Goal: Task Accomplishment & Management: Manage account settings

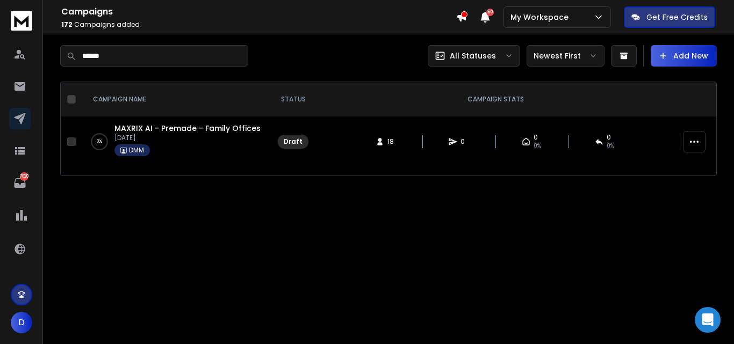
type input "******"
click at [238, 132] on span "MAXRIX AI - Premade - Family Offices" at bounding box center [187, 128] width 146 height 11
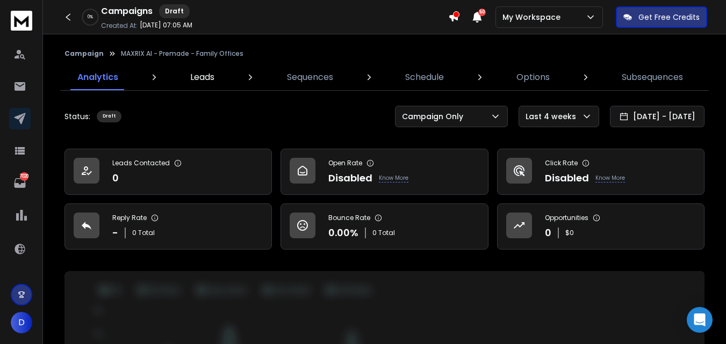
click at [218, 75] on link "Leads" at bounding box center [202, 77] width 37 height 26
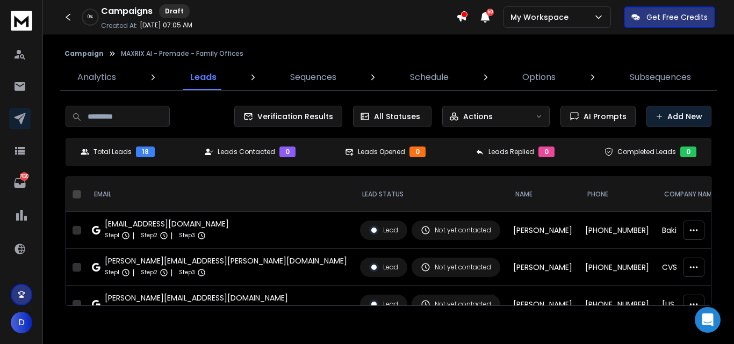
click at [681, 117] on button "Add New" at bounding box center [678, 116] width 65 height 21
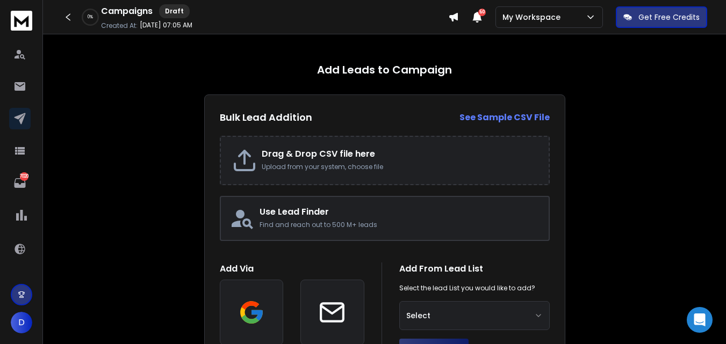
click at [308, 155] on h2 "Drag & Drop CSV file here" at bounding box center [400, 154] width 276 height 13
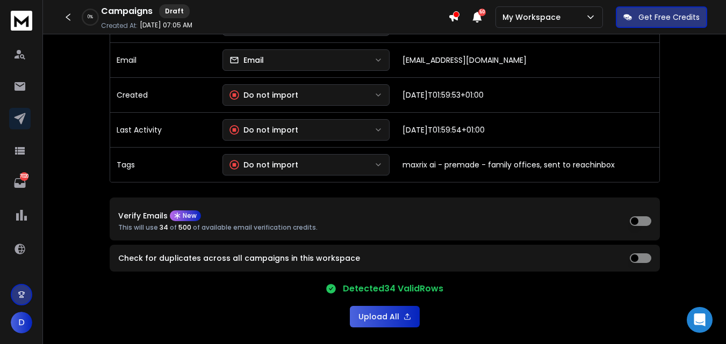
scroll to position [363, 0]
click at [386, 316] on button "Upload All" at bounding box center [385, 316] width 70 height 21
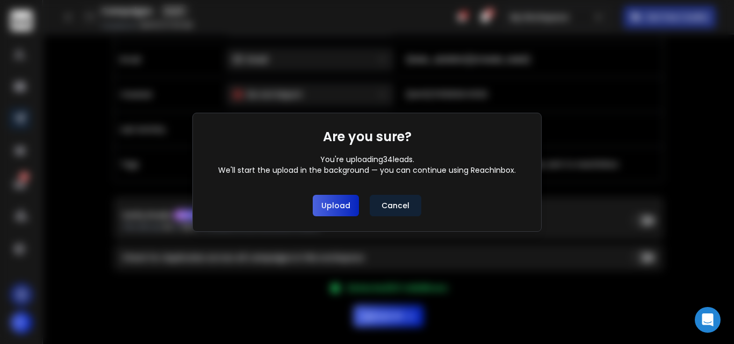
click at [345, 208] on button "Upload" at bounding box center [336, 205] width 46 height 21
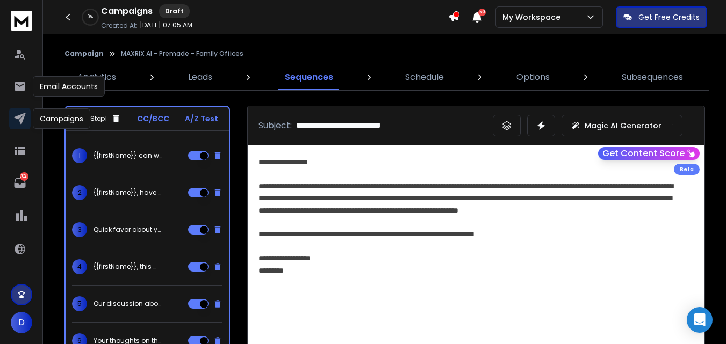
click at [23, 114] on icon at bounding box center [19, 118] width 11 height 11
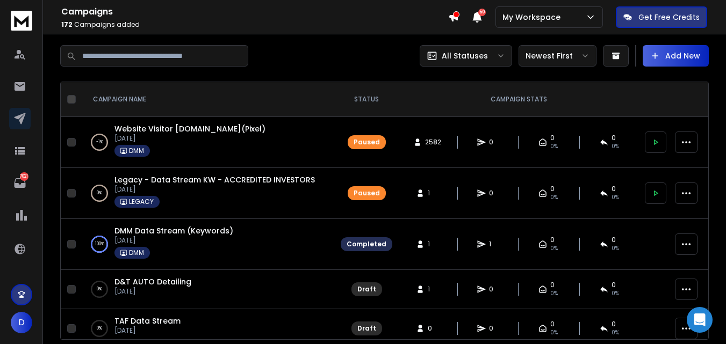
click at [153, 58] on input at bounding box center [154, 55] width 188 height 21
drag, startPoint x: 115, startPoint y: 59, endPoint x: 70, endPoint y: 52, distance: 45.2
click at [70, 52] on div "******" at bounding box center [154, 55] width 188 height 21
type input "*"
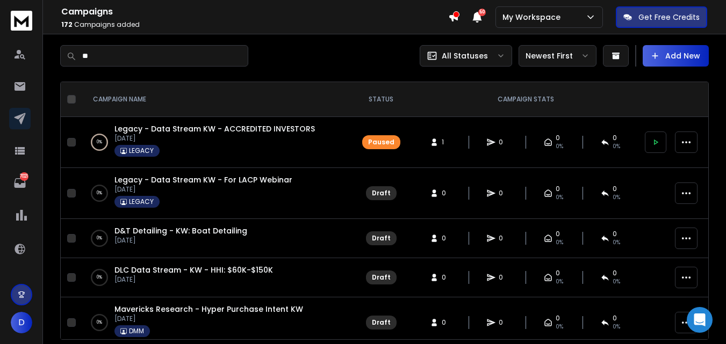
scroll to position [251, 0]
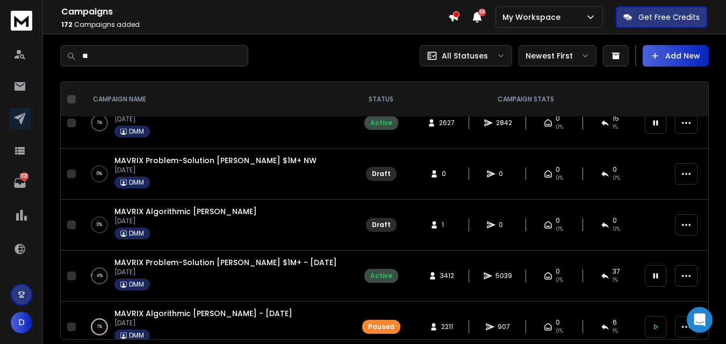
type input "**"
click at [170, 208] on span "MAVRIX Algorithmic [PERSON_NAME]" at bounding box center [185, 211] width 142 height 11
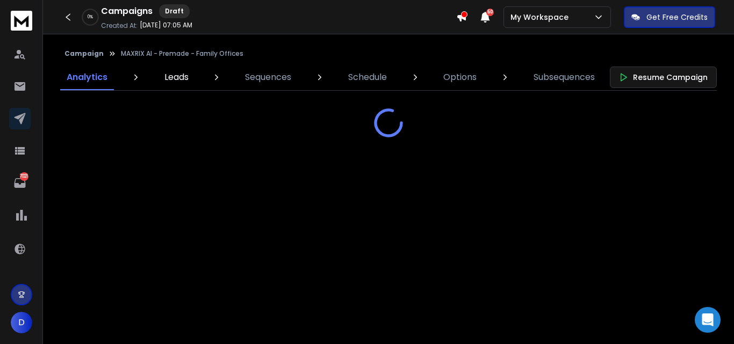
click at [170, 76] on p "Leads" at bounding box center [176, 77] width 24 height 13
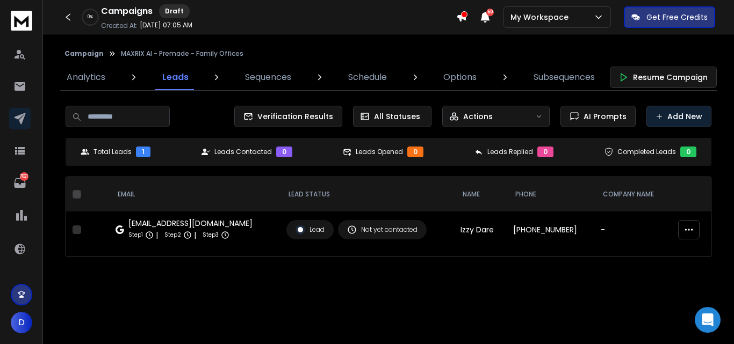
click at [661, 117] on icon at bounding box center [660, 117] width 8 height 8
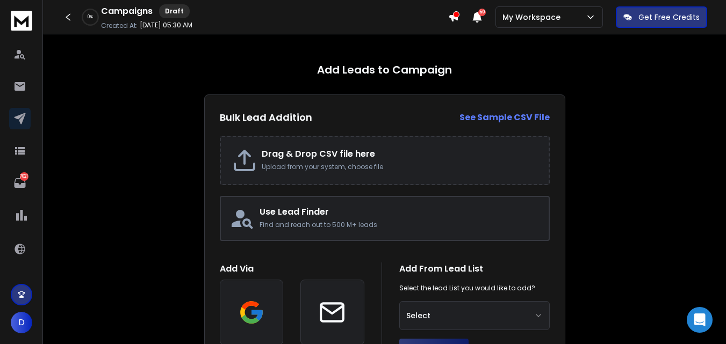
click at [294, 161] on div "Drag & Drop CSV file here Upload from your system, choose file" at bounding box center [400, 161] width 276 height 26
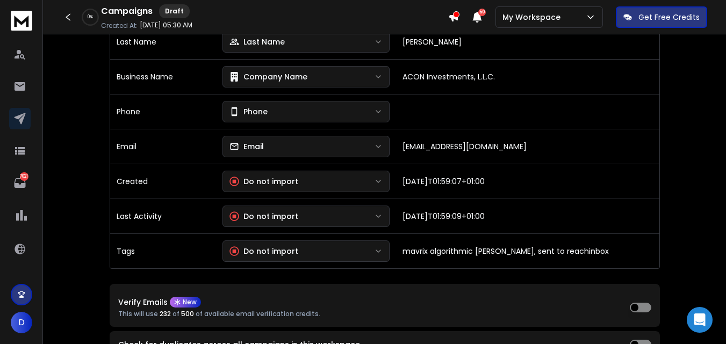
scroll to position [363, 0]
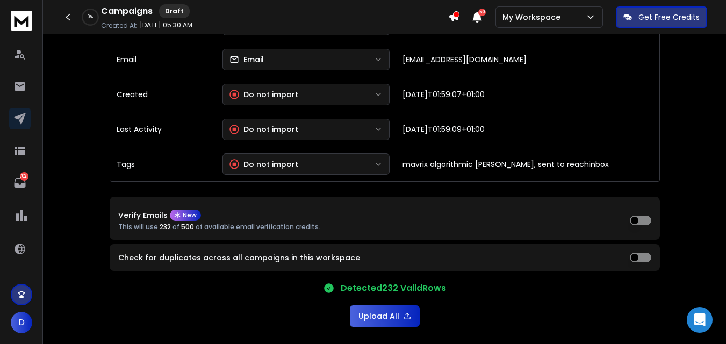
click at [395, 313] on button "Upload All" at bounding box center [385, 316] width 70 height 21
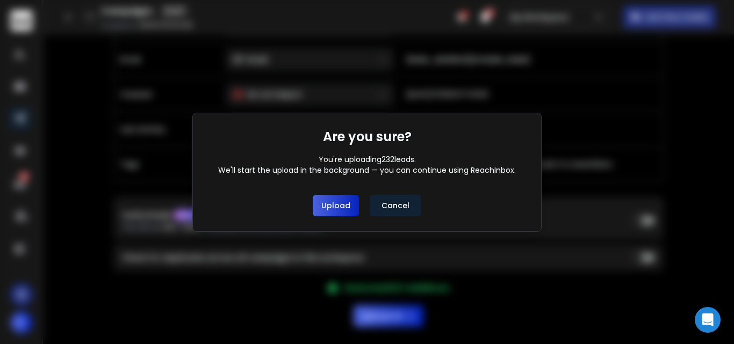
click at [331, 209] on button "Upload" at bounding box center [336, 205] width 46 height 21
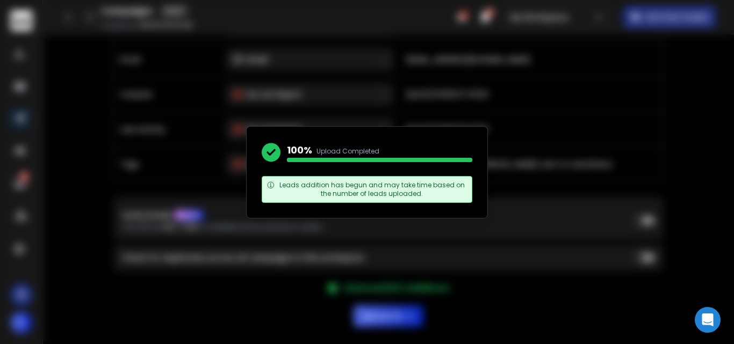
click at [232, 159] on div "100 % Upload Completed Leads addition has begun and may take time based on the …" at bounding box center [367, 173] width 734 height 114
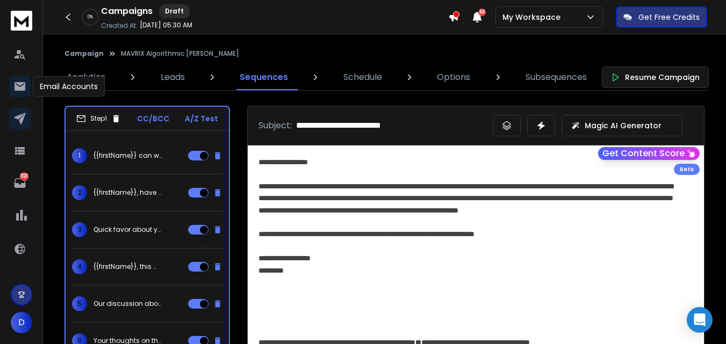
click at [23, 83] on icon at bounding box center [20, 86] width 11 height 9
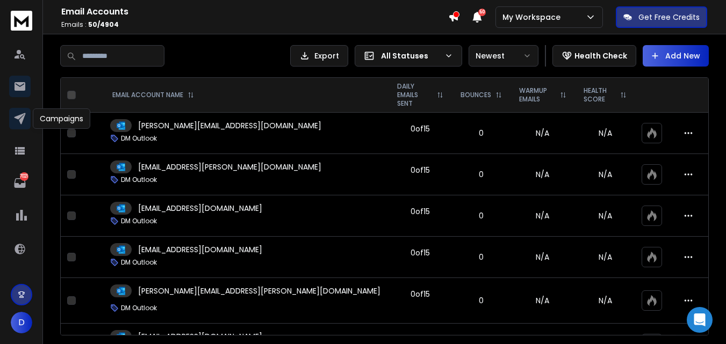
click at [16, 118] on icon at bounding box center [19, 118] width 11 height 11
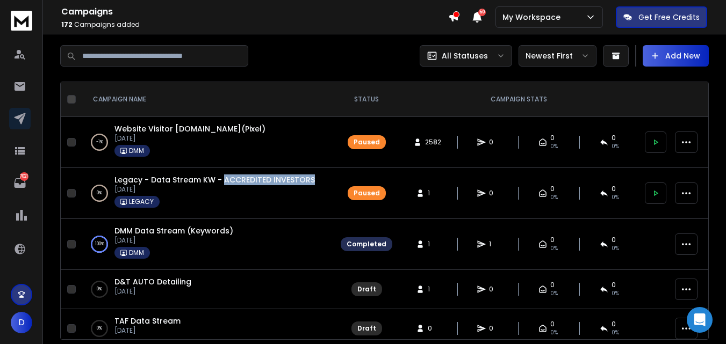
drag, startPoint x: 314, startPoint y: 181, endPoint x: 222, endPoint y: 180, distance: 91.9
click at [222, 180] on div "0 % Legacy - Data Stream KW - ACCREDITED INVESTORS 3 days ago LEGACY" at bounding box center [207, 194] width 233 height 38
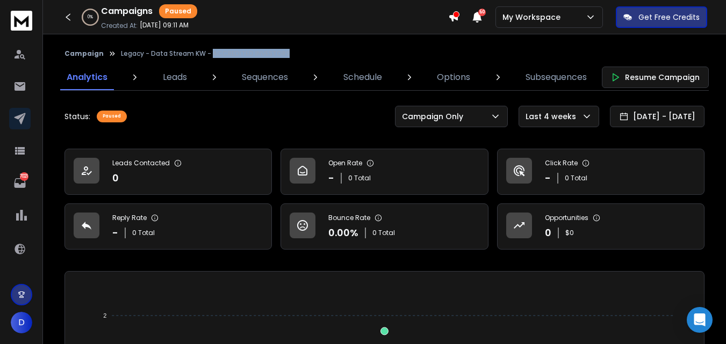
drag, startPoint x: 208, startPoint y: 54, endPoint x: 283, endPoint y: 53, distance: 74.7
click at [283, 53] on p "Legacy - Data Stream KW - ACCREDITED INVESTORS" at bounding box center [205, 53] width 169 height 9
click at [167, 76] on p "Leads" at bounding box center [175, 77] width 24 height 13
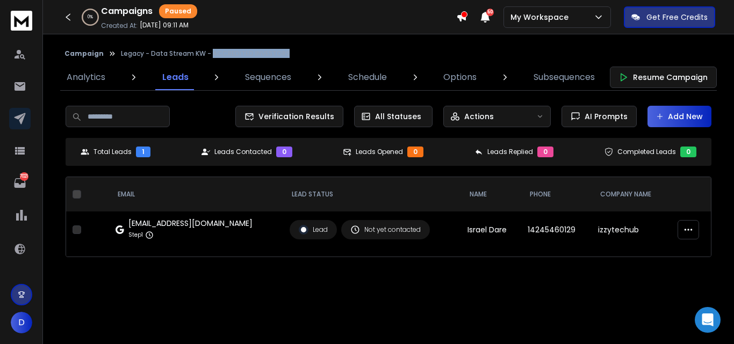
click at [674, 119] on button "Add New" at bounding box center [679, 116] width 64 height 21
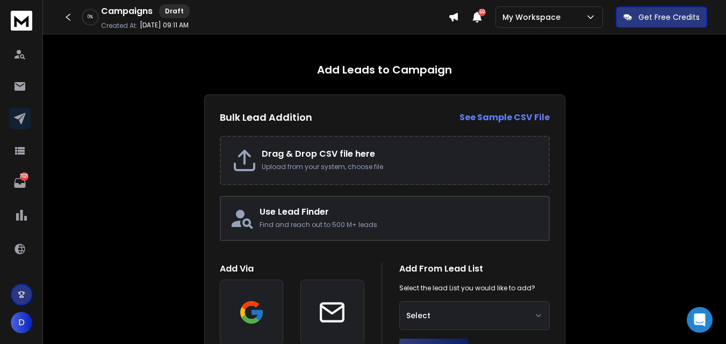
click at [300, 154] on h2 "Drag & Drop CSV file here" at bounding box center [400, 154] width 276 height 13
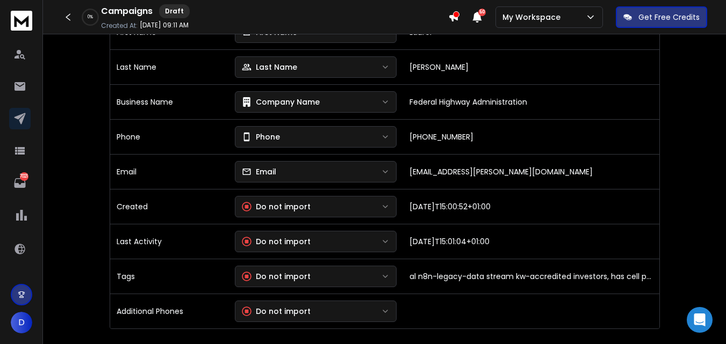
scroll to position [398, 0]
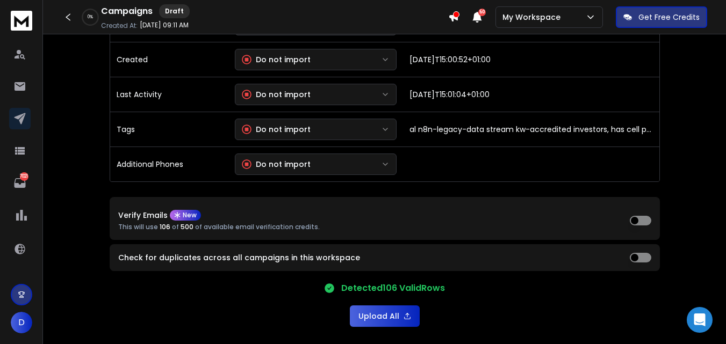
click at [376, 315] on button "Upload All" at bounding box center [385, 316] width 70 height 21
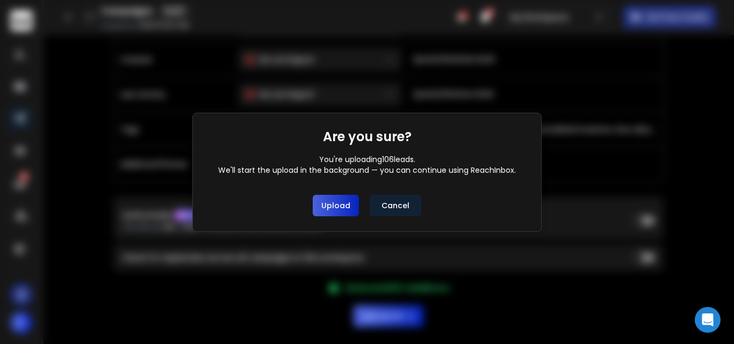
click at [345, 207] on button "Upload" at bounding box center [336, 205] width 46 height 21
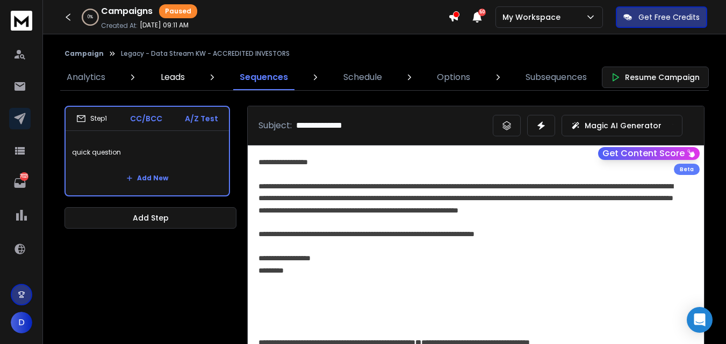
click at [165, 77] on p "Leads" at bounding box center [173, 77] width 24 height 13
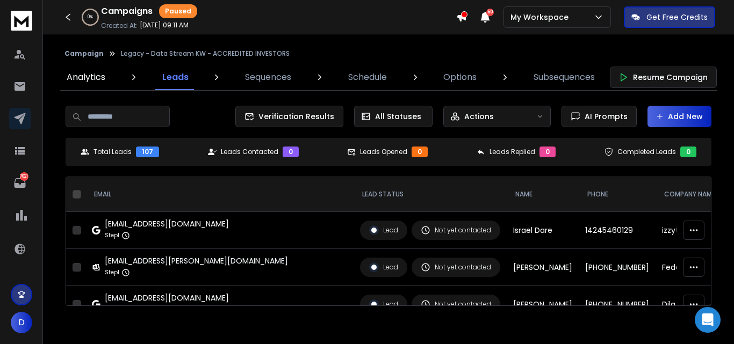
click at [91, 79] on p "Analytics" at bounding box center [86, 77] width 39 height 13
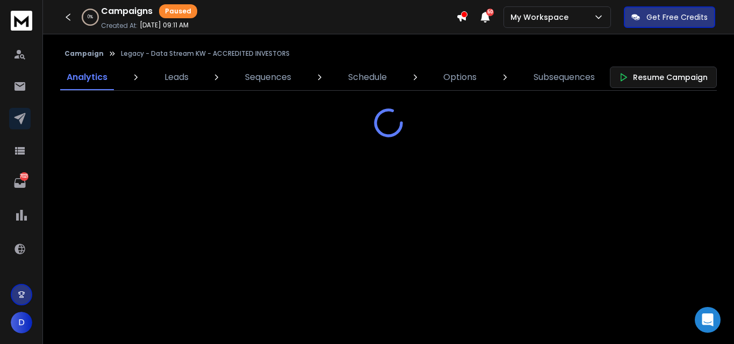
click at [89, 51] on button "Campaign" at bounding box center [83, 53] width 39 height 9
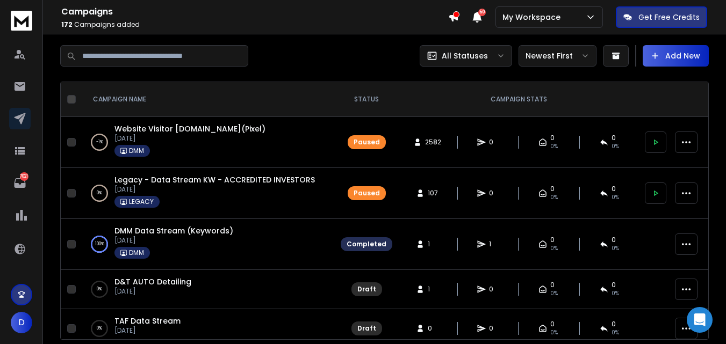
scroll to position [251, 0]
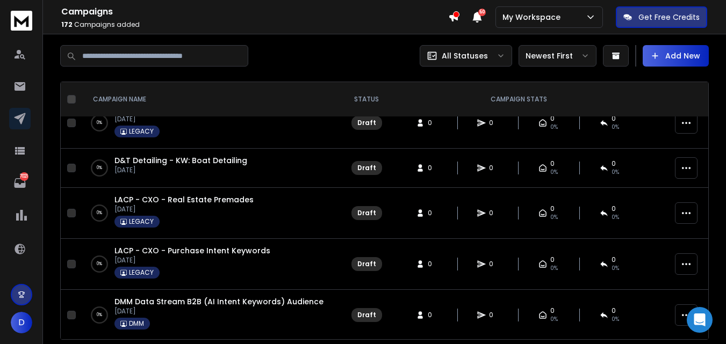
click at [163, 297] on span "DMM Data Stream B2B (AI Intent Keywords) Audience" at bounding box center [218, 302] width 209 height 11
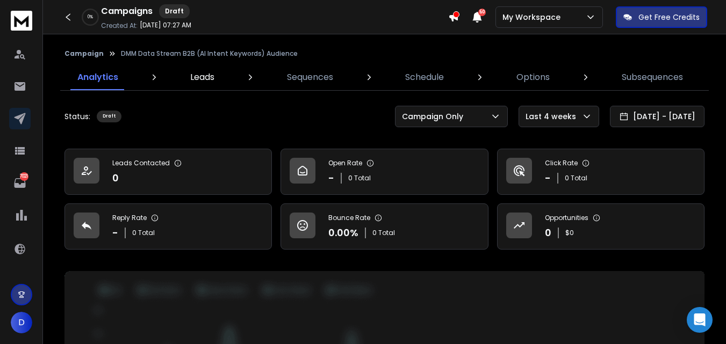
click at [206, 78] on p "Leads" at bounding box center [202, 77] width 24 height 13
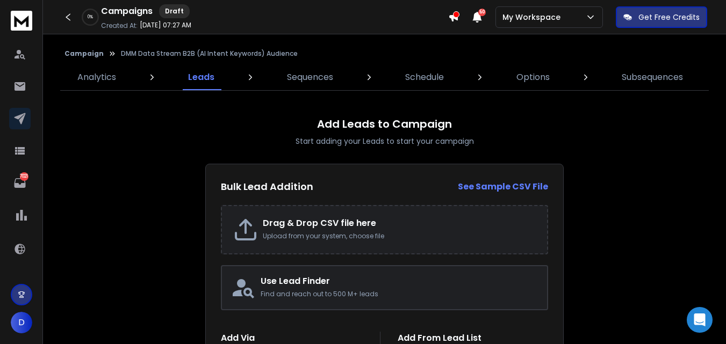
click at [279, 235] on p "Upload from your system, choose file" at bounding box center [399, 236] width 273 height 9
type input "**********"
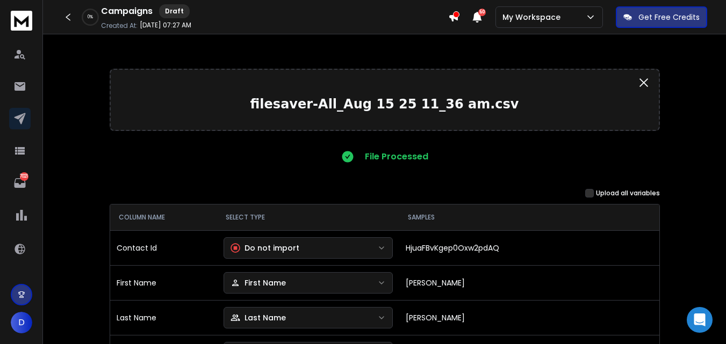
click at [644, 81] on icon at bounding box center [643, 82] width 13 height 13
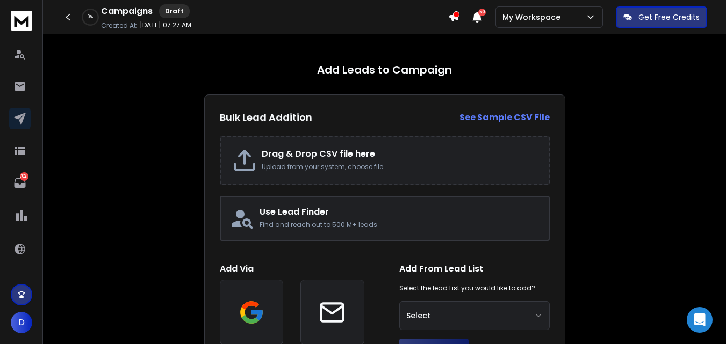
click at [334, 157] on h2 "Drag & Drop CSV file here" at bounding box center [400, 154] width 276 height 13
click at [311, 153] on h2 "Drag & Drop CSV file here" at bounding box center [400, 154] width 276 height 13
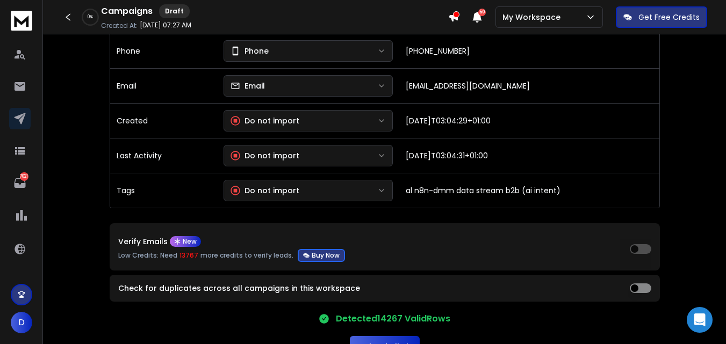
scroll to position [347, 0]
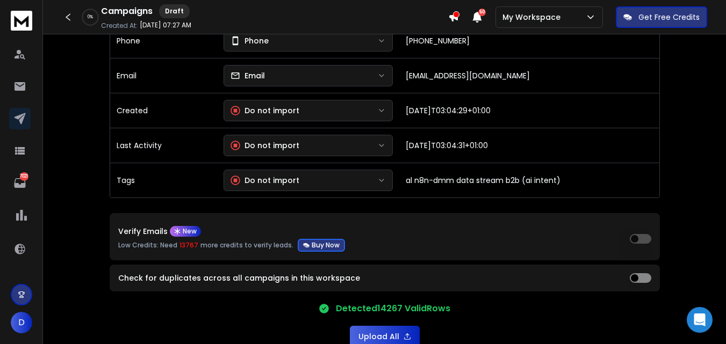
click at [384, 336] on button "Upload All" at bounding box center [385, 336] width 70 height 21
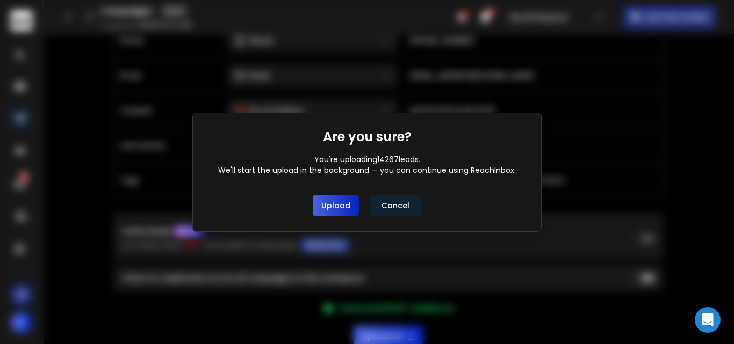
click at [345, 205] on button "Upload" at bounding box center [336, 205] width 46 height 21
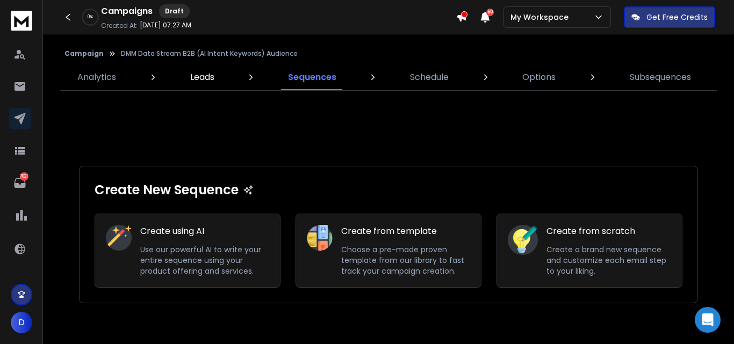
click at [201, 80] on p "Leads" at bounding box center [202, 77] width 24 height 13
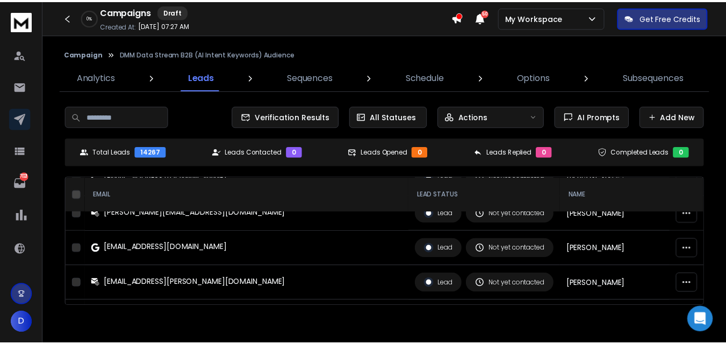
scroll to position [4920, 0]
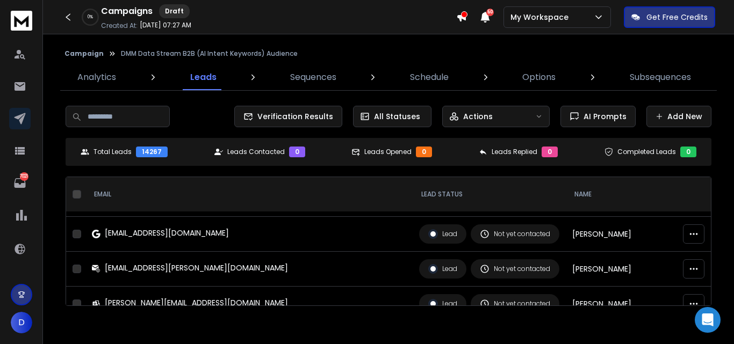
click at [90, 54] on button "Campaign" at bounding box center [83, 53] width 39 height 9
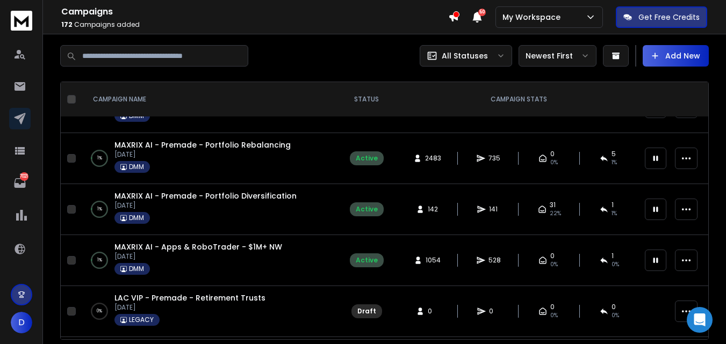
scroll to position [2257, 0]
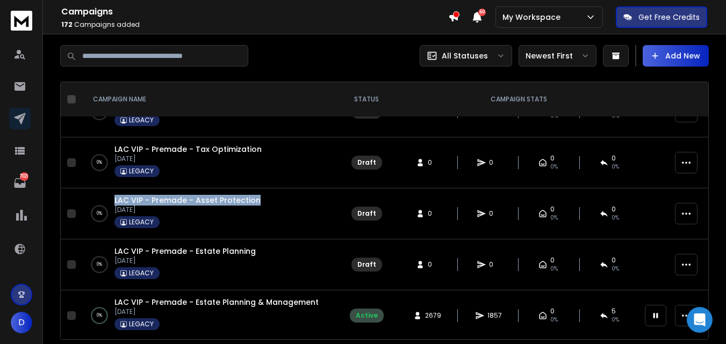
drag, startPoint x: 258, startPoint y: 200, endPoint x: 111, endPoint y: 196, distance: 146.7
click at [111, 196] on div "0 % LAC VIP - Premade - Asset Protection 3 days ago LEGACY" at bounding box center [207, 214] width 233 height 38
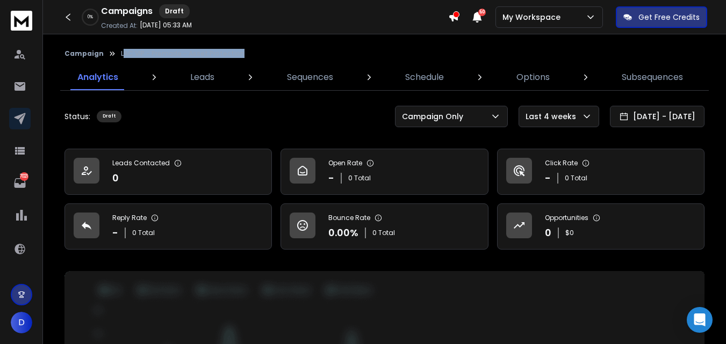
drag, startPoint x: 132, startPoint y: 199, endPoint x: 119, endPoint y: 52, distance: 147.8
click at [119, 52] on div "Campaign LAC VIP - Premade - Asset Protection" at bounding box center [384, 53] width 649 height 17
click at [244, 51] on div "Campaign LAC VIP - Premade - Asset Protection" at bounding box center [384, 53] width 649 height 17
drag, startPoint x: 237, startPoint y: 54, endPoint x: 117, endPoint y: 51, distance: 119.9
click at [121, 51] on p "LAC VIP - Premade - Asset Protection" at bounding box center [183, 53] width 124 height 9
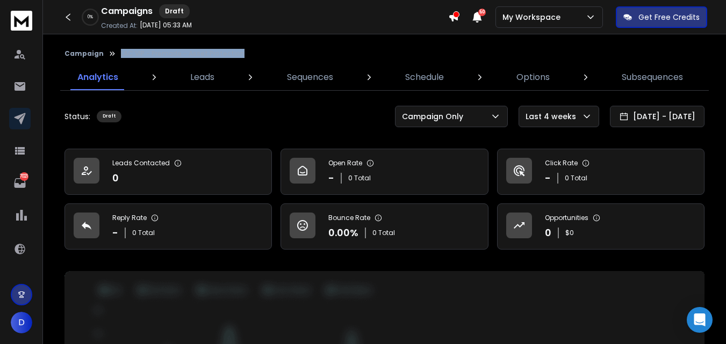
copy p "LAC VIP - Premade - Asset Protection"
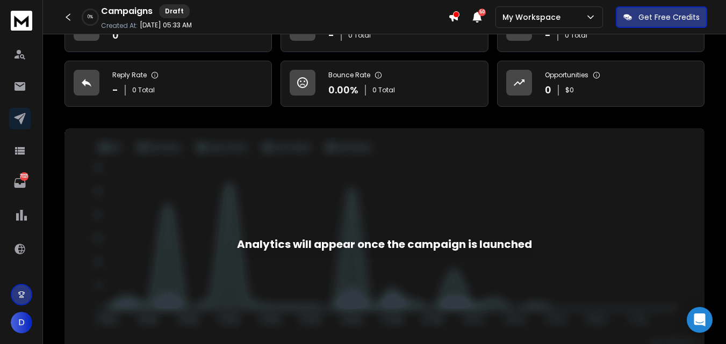
scroll to position [251, 0]
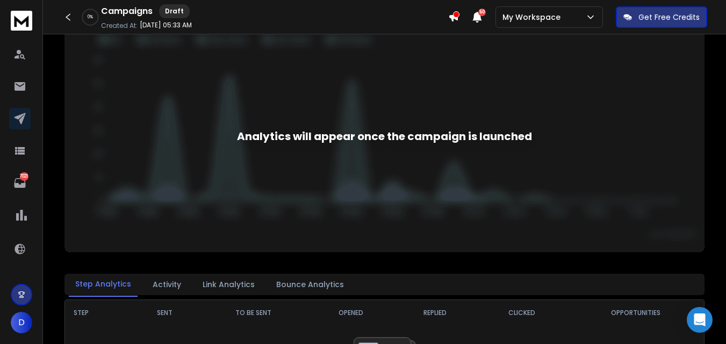
click at [275, 201] on img at bounding box center [384, 136] width 640 height 232
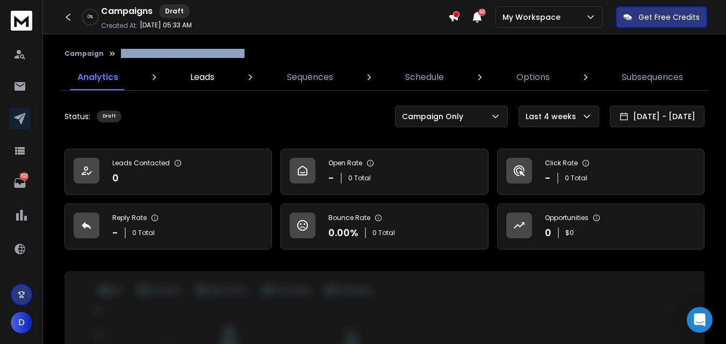
click at [209, 76] on p "Leads" at bounding box center [202, 77] width 24 height 13
click at [200, 78] on p "Leads" at bounding box center [202, 77] width 24 height 13
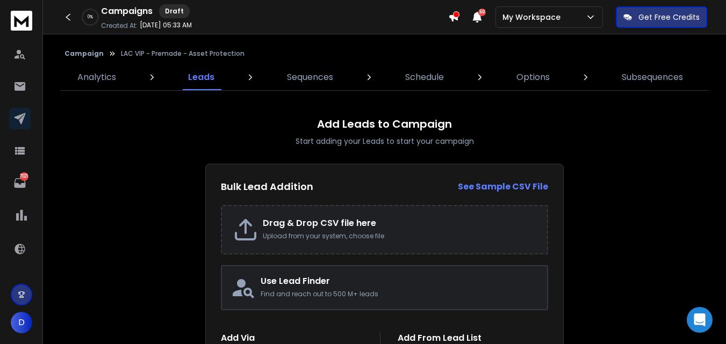
click at [326, 227] on h2 "Drag & Drop CSV file here" at bounding box center [399, 223] width 273 height 13
type input "**********"
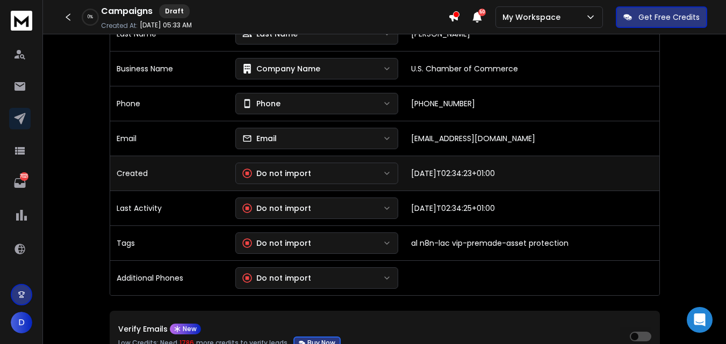
scroll to position [402, 0]
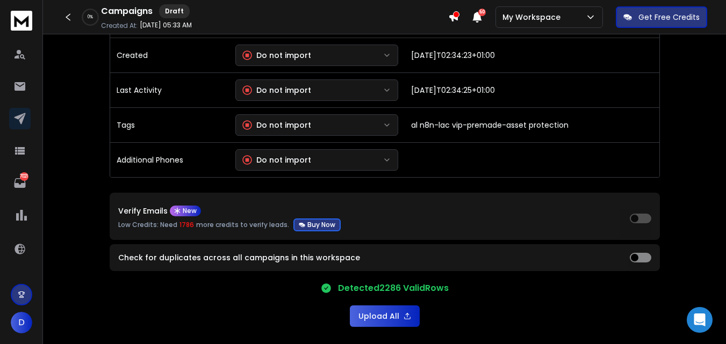
click at [386, 320] on button "Upload All" at bounding box center [385, 316] width 70 height 21
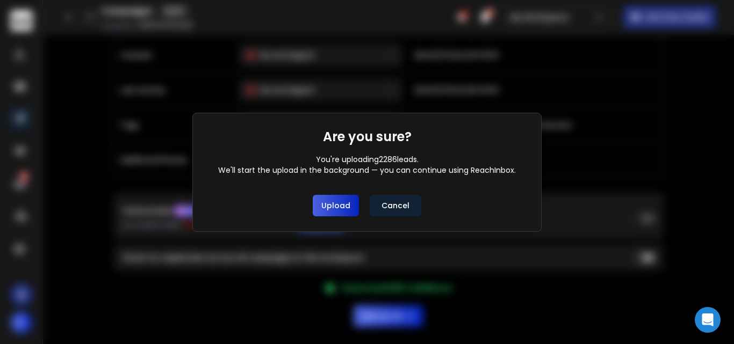
click at [341, 211] on button "Upload" at bounding box center [336, 205] width 46 height 21
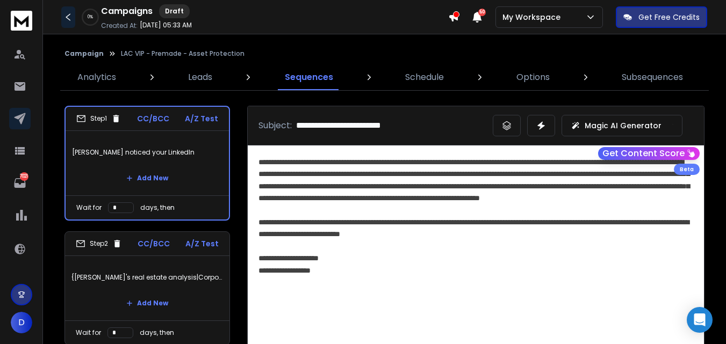
click at [69, 16] on icon at bounding box center [68, 17] width 10 height 10
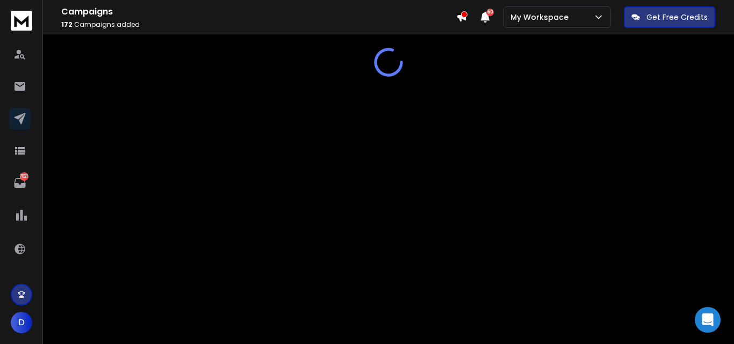
click at [91, 55] on div at bounding box center [388, 62] width 657 height 34
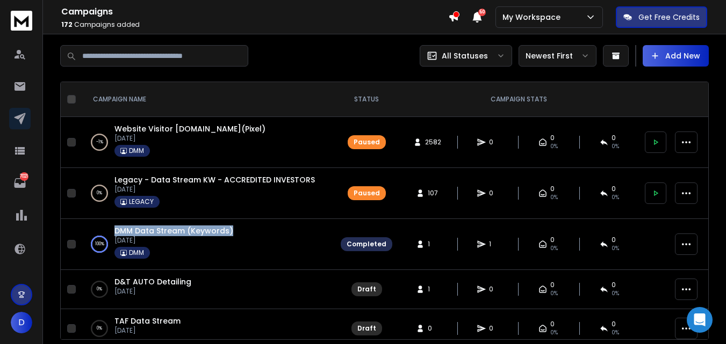
drag, startPoint x: 241, startPoint y: 233, endPoint x: 115, endPoint y: 229, distance: 126.3
click at [115, 229] on div "100 % DMM Data Stream (Keywords) 3 days ago DMM" at bounding box center [207, 245] width 233 height 38
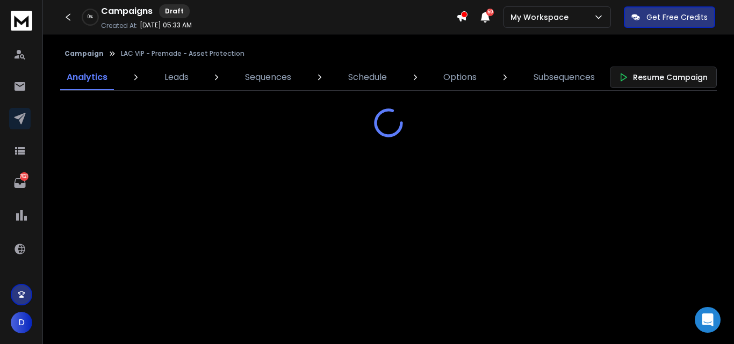
drag, startPoint x: 118, startPoint y: 229, endPoint x: 413, endPoint y: 181, distance: 299.0
click at [413, 181] on div "Get only verified leads with our AI-powered Lead Finder, starting at $22/mo Try…" at bounding box center [367, 172] width 734 height 344
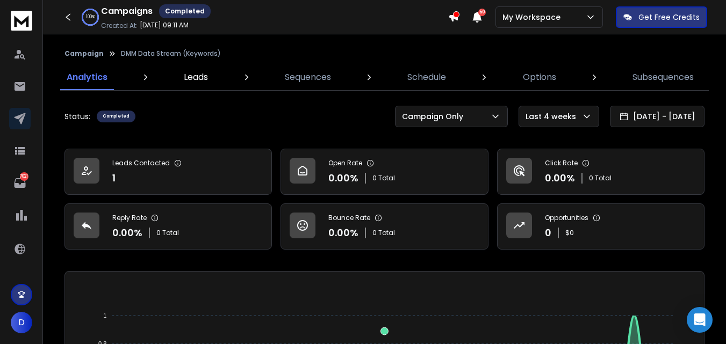
click at [195, 82] on p "Leads" at bounding box center [196, 77] width 24 height 13
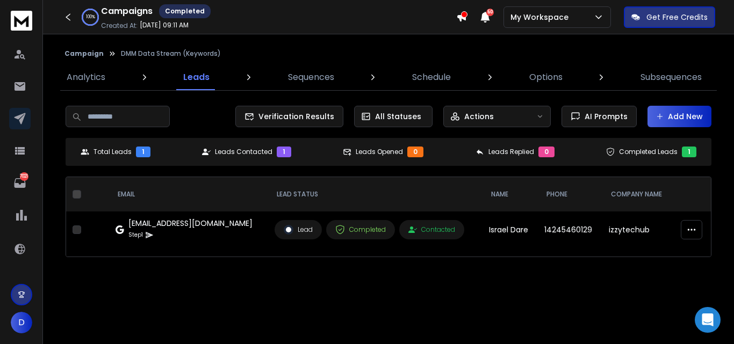
click at [654, 120] on button "Add New" at bounding box center [679, 116] width 64 height 21
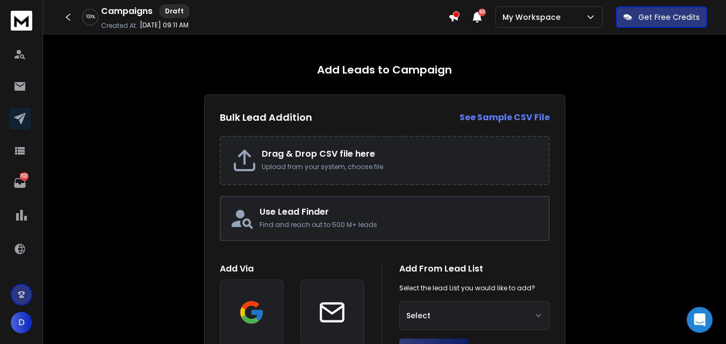
click at [280, 160] on h2 "Drag & Drop CSV file here" at bounding box center [400, 154] width 276 height 13
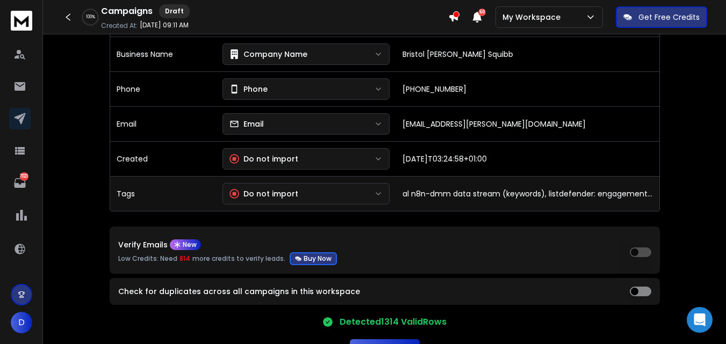
scroll to position [333, 0]
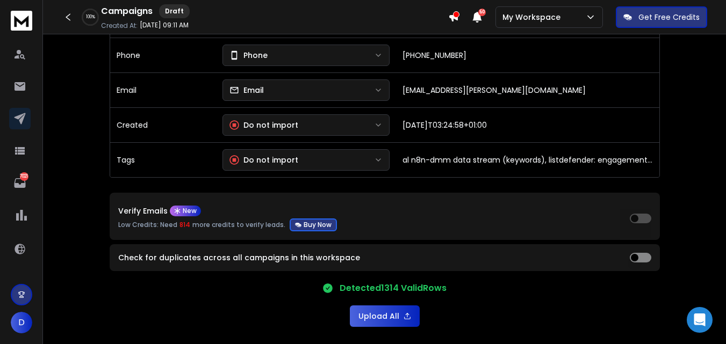
click at [380, 319] on button "Upload All" at bounding box center [385, 316] width 70 height 21
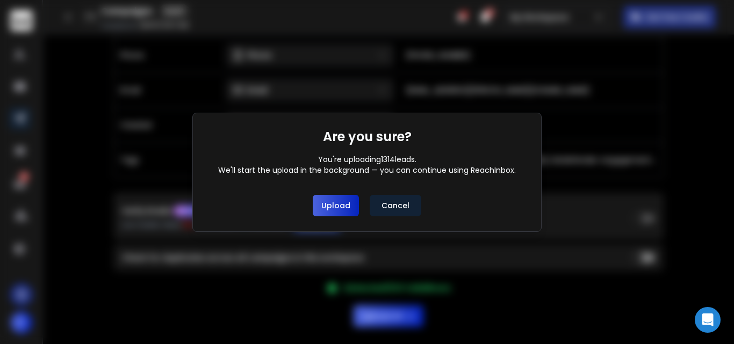
click at [341, 208] on button "Upload" at bounding box center [336, 205] width 46 height 21
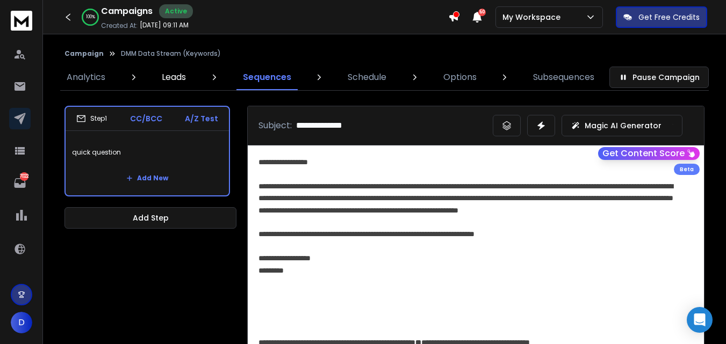
click at [182, 79] on p "Leads" at bounding box center [174, 77] width 24 height 13
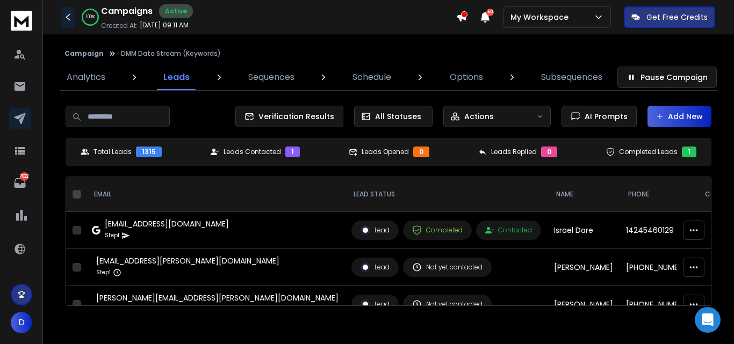
click at [71, 18] on icon at bounding box center [68, 17] width 10 height 10
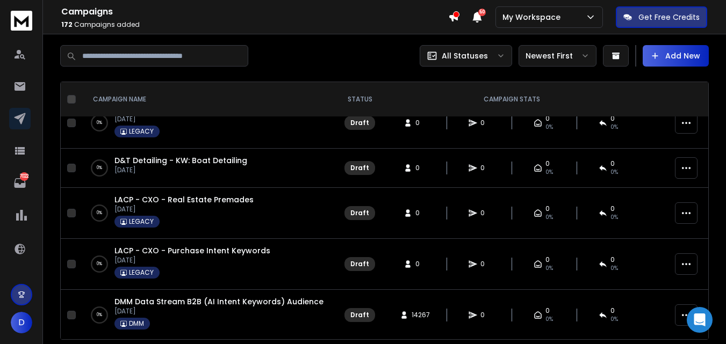
scroll to position [501, 0]
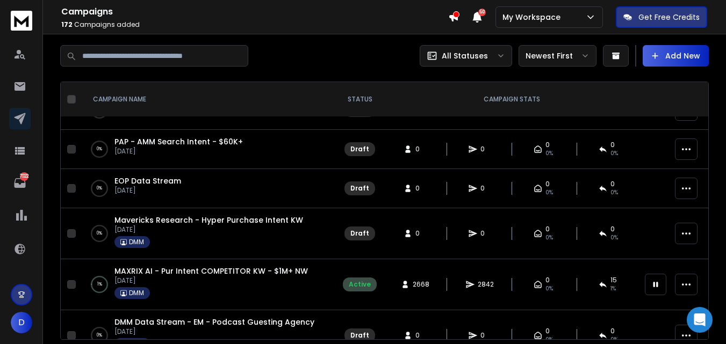
click at [242, 220] on span "Mavericks Research - Hyper Purchase Intent KW" at bounding box center [208, 220] width 189 height 11
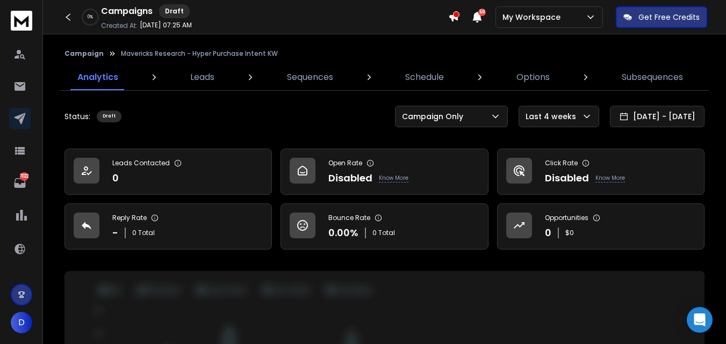
click at [88, 56] on button "Campaign" at bounding box center [83, 53] width 39 height 9
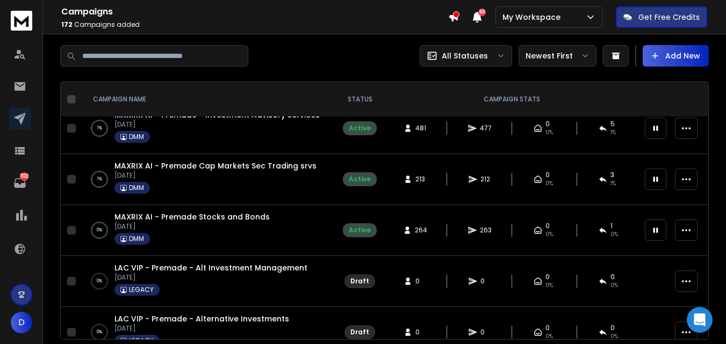
scroll to position [953, 0]
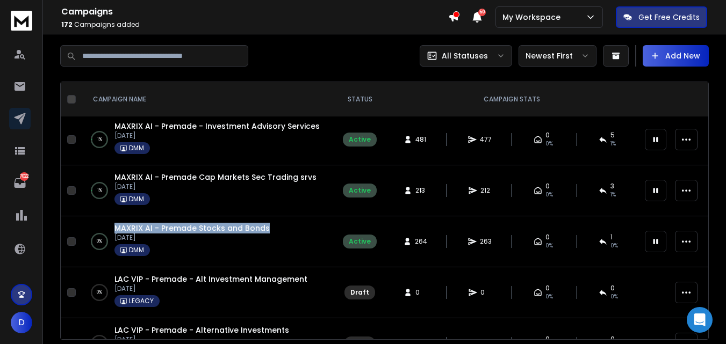
drag, startPoint x: 112, startPoint y: 228, endPoint x: 266, endPoint y: 233, distance: 154.3
click at [266, 233] on div "0 % MAXRIX AI - Premade Stocks and Bonds [DATE] DMM" at bounding box center [207, 242] width 233 height 38
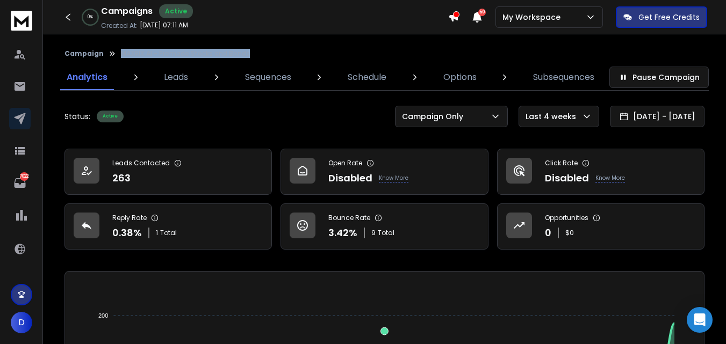
drag, startPoint x: 118, startPoint y: 54, endPoint x: 247, endPoint y: 56, distance: 129.0
click at [247, 56] on div "Campaign MAXRIX AI - Premade Stocks and Bonds" at bounding box center [384, 53] width 649 height 17
copy p "MAXRIX AI - Premade Stocks and Bonds"
click at [287, 51] on div "Campaign MAXRIX AI - Premade Stocks and Bonds" at bounding box center [384, 53] width 649 height 17
click at [78, 52] on button "Campaign" at bounding box center [83, 53] width 39 height 9
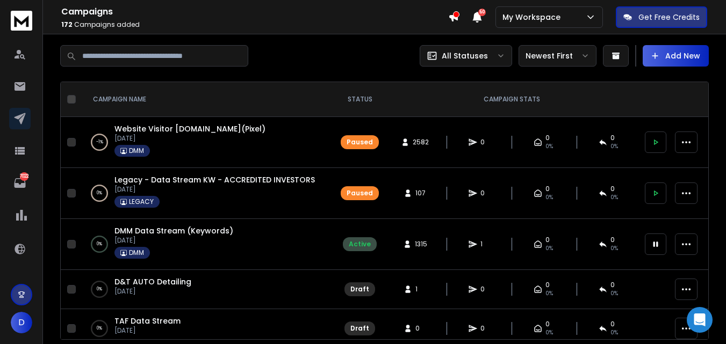
click at [162, 60] on input at bounding box center [154, 55] width 188 height 21
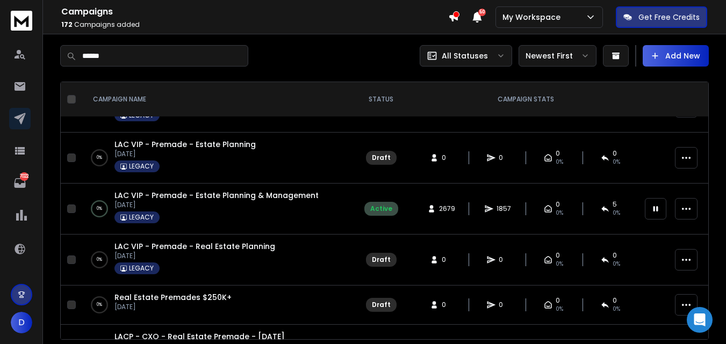
scroll to position [92, 0]
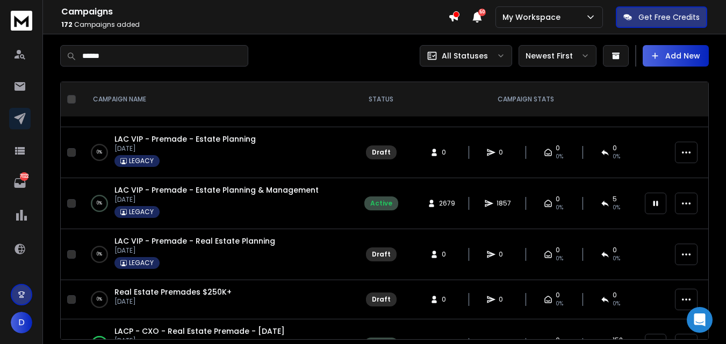
type input "******"
click at [210, 243] on span "LAC VIP - Premade - Real Estate Planning" at bounding box center [194, 241] width 161 height 11
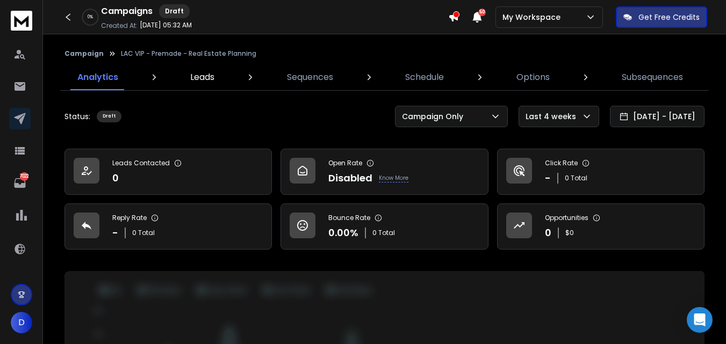
click at [196, 76] on p "Leads" at bounding box center [202, 77] width 24 height 13
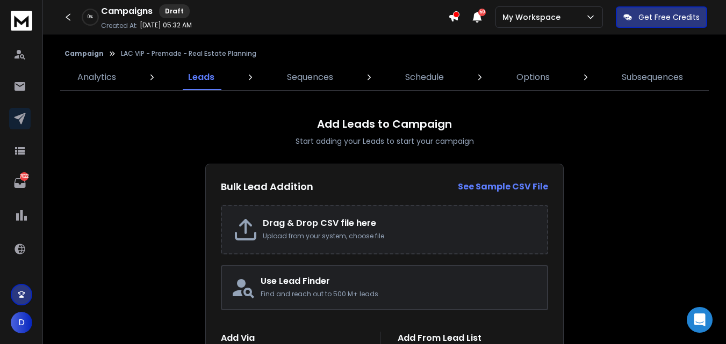
click at [329, 224] on h2 "Drag & Drop CSV file here" at bounding box center [399, 223] width 273 height 13
type input "**********"
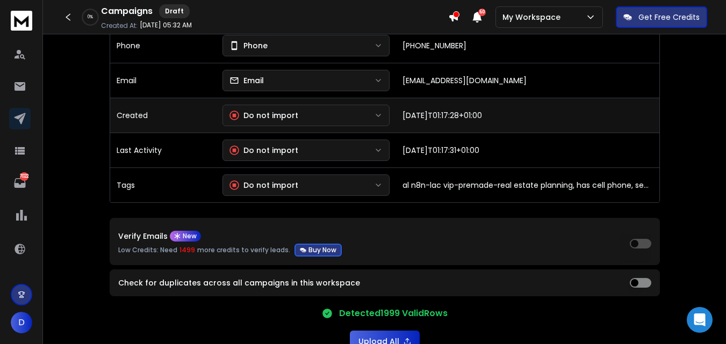
scroll to position [368, 0]
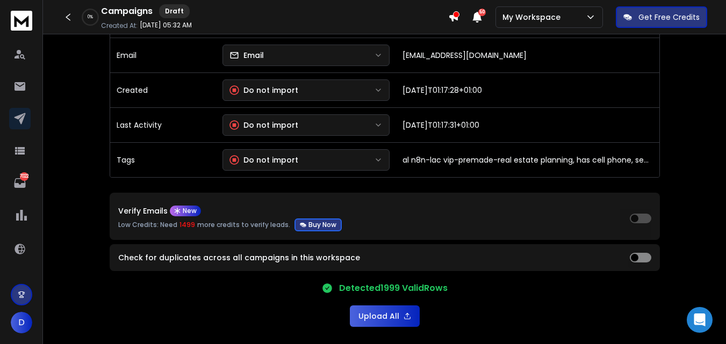
click at [394, 318] on button "Upload All" at bounding box center [385, 316] width 70 height 21
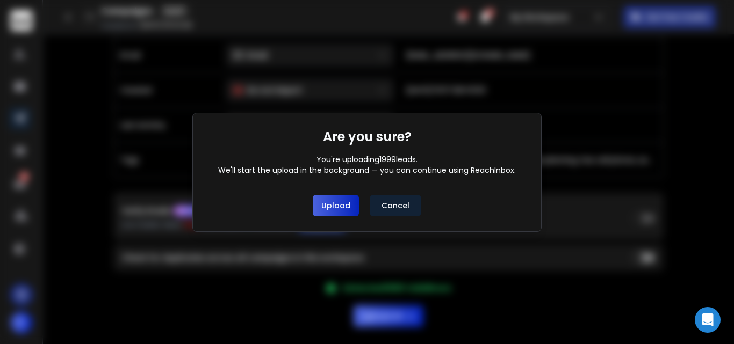
click at [331, 204] on button "Upload" at bounding box center [336, 205] width 46 height 21
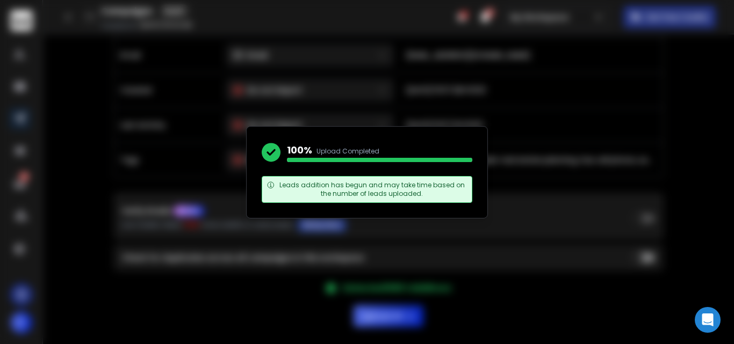
click at [249, 271] on div "100 % Upload Completed Leads addition has begun and may take time based on the …" at bounding box center [367, 172] width 734 height 344
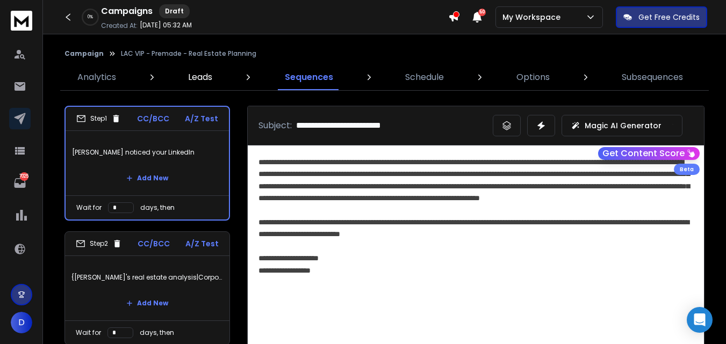
click at [192, 80] on p "Leads" at bounding box center [200, 77] width 24 height 13
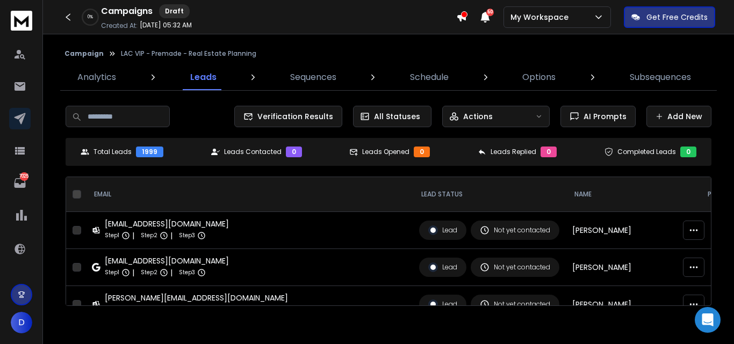
click at [95, 56] on button "Campaign" at bounding box center [83, 53] width 39 height 9
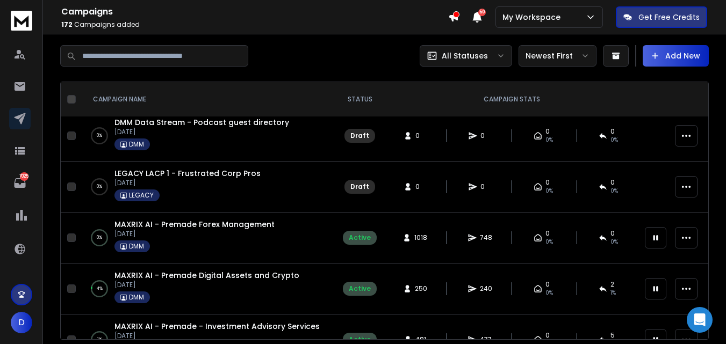
scroll to position [1003, 0]
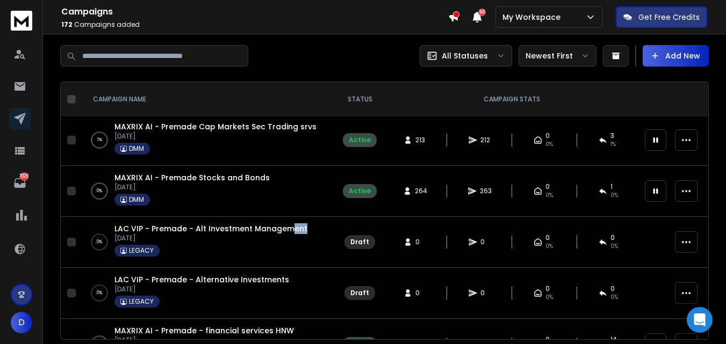
drag, startPoint x: 306, startPoint y: 228, endPoint x: 287, endPoint y: 228, distance: 19.4
click at [287, 228] on div "0 % LAC VIP - Premade - Alt Investment Management 3 days ago LEGACY" at bounding box center [207, 243] width 233 height 38
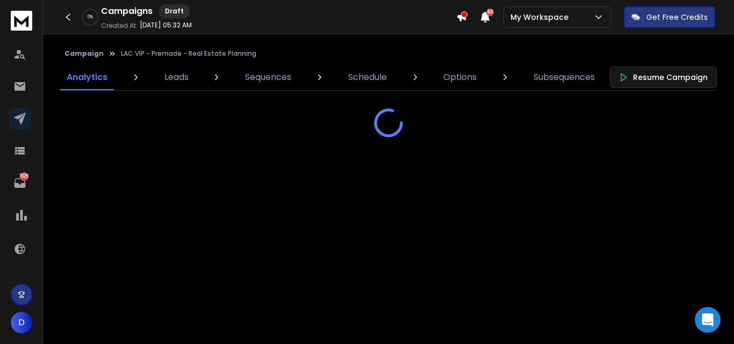
click at [319, 235] on div "Get only verified leads with our AI-powered Lead Finder, starting at $22/mo Try…" at bounding box center [367, 172] width 734 height 344
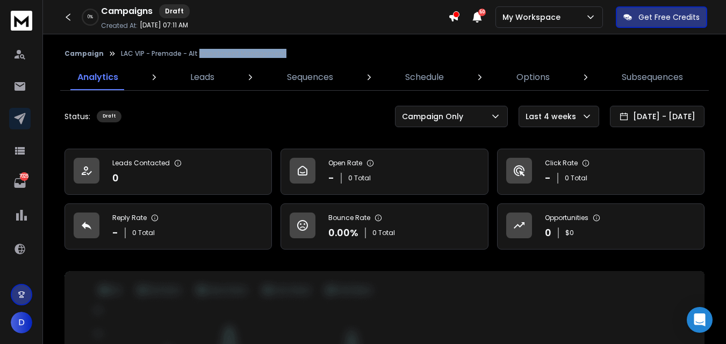
drag, startPoint x: 283, startPoint y: 54, endPoint x: 195, endPoint y: 56, distance: 87.6
click at [195, 56] on div "Campaign LAC VIP - Premade - Alt Investment Management" at bounding box center [384, 53] width 649 height 17
copy p "Investment Management"
click at [195, 76] on p "Leads" at bounding box center [202, 77] width 24 height 13
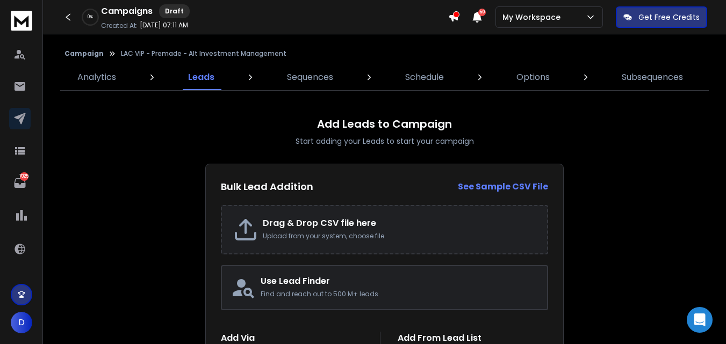
click at [334, 219] on h2 "Drag & Drop CSV file here" at bounding box center [399, 223] width 273 height 13
type input "**********"
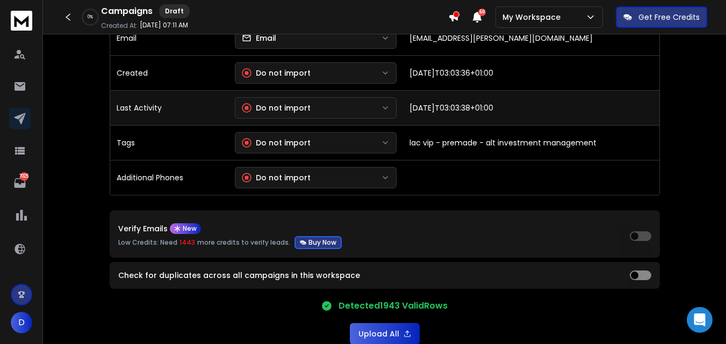
scroll to position [402, 0]
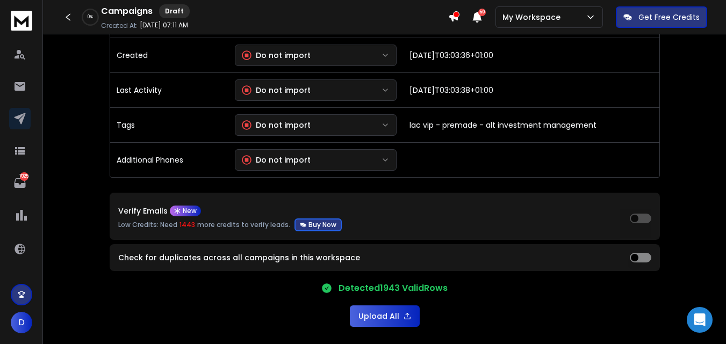
click at [375, 318] on button "Upload All" at bounding box center [385, 316] width 70 height 21
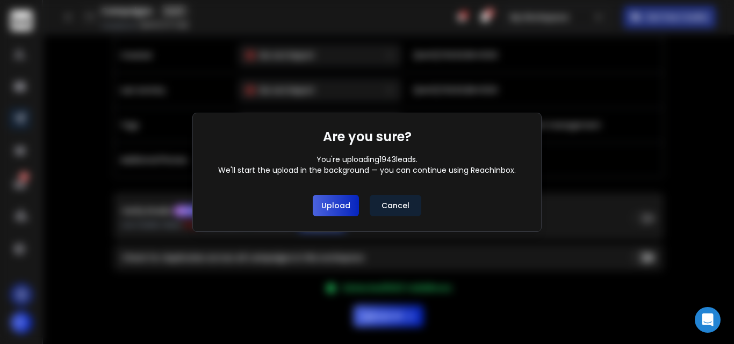
click at [347, 201] on button "Upload" at bounding box center [336, 205] width 46 height 21
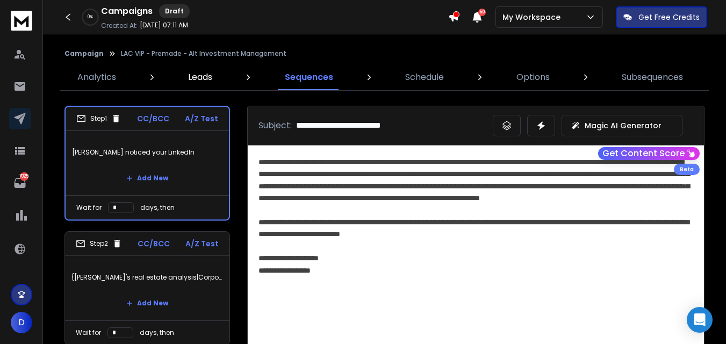
click at [195, 76] on p "Leads" at bounding box center [200, 77] width 24 height 13
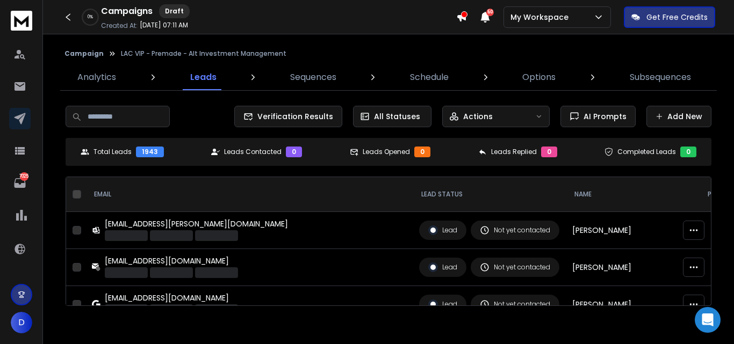
click at [84, 53] on button "Campaign" at bounding box center [83, 53] width 39 height 9
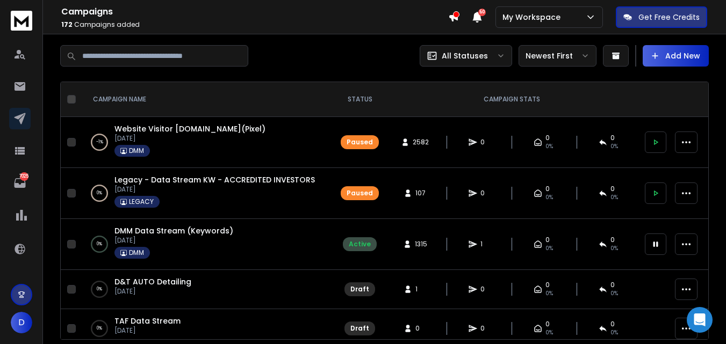
click at [130, 55] on input at bounding box center [154, 55] width 188 height 21
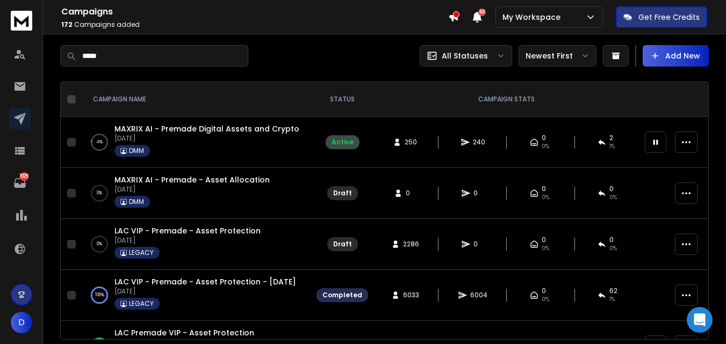
type input "*****"
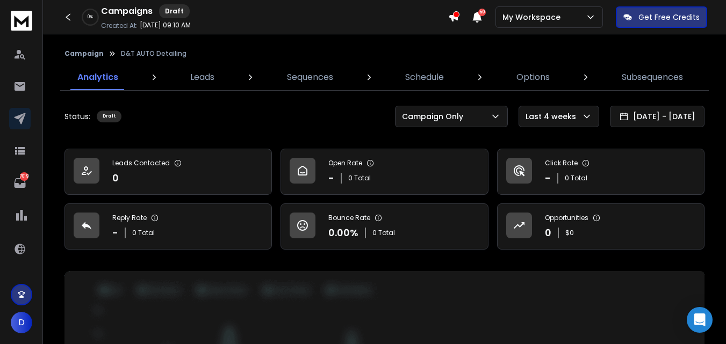
click at [82, 58] on div "Campaign D&T AUTO Detailing" at bounding box center [384, 53] width 649 height 17
click at [83, 53] on button "Campaign" at bounding box center [83, 53] width 39 height 9
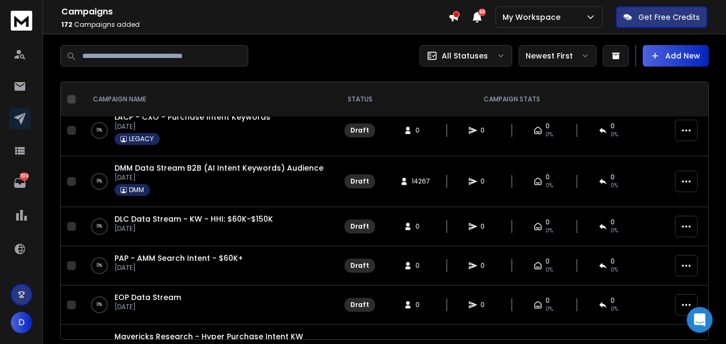
scroll to position [390, 0]
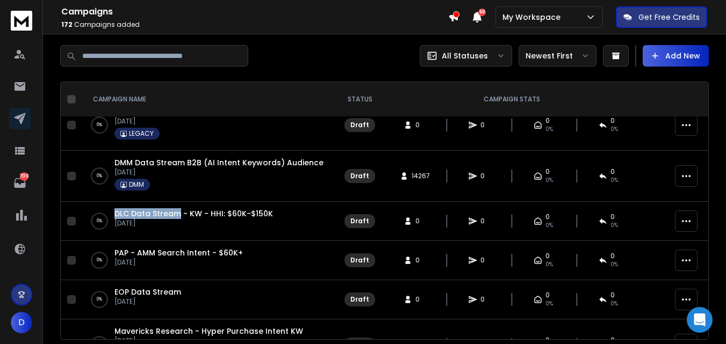
drag, startPoint x: 112, startPoint y: 213, endPoint x: 177, endPoint y: 218, distance: 65.2
click at [177, 218] on div "0 % DLC Data Stream - KW - HHI: $60K-$150K [DATE]" at bounding box center [207, 221] width 233 height 26
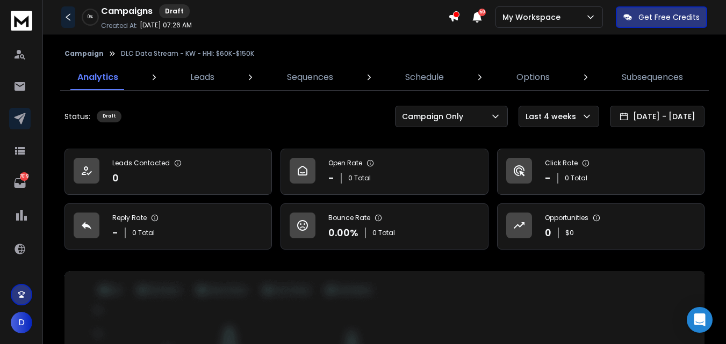
click at [68, 18] on icon at bounding box center [68, 16] width 4 height 7
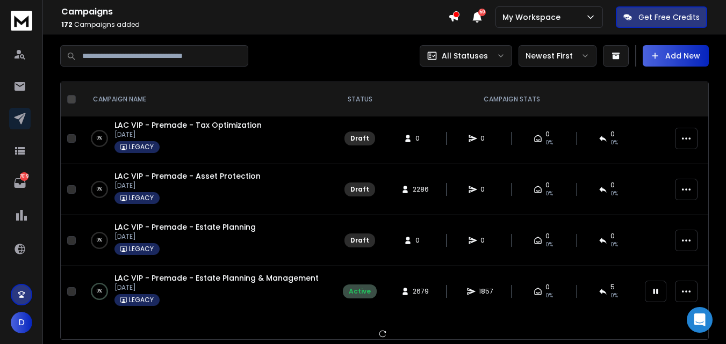
scroll to position [2284, 0]
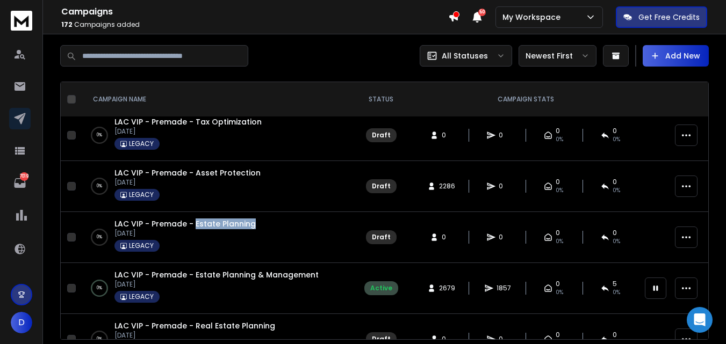
drag, startPoint x: 261, startPoint y: 224, endPoint x: 196, endPoint y: 224, distance: 65.0
click at [196, 224] on div "0 % LAC VIP - Premade - Estate Planning [DATE] LEGACY" at bounding box center [214, 238] width 247 height 38
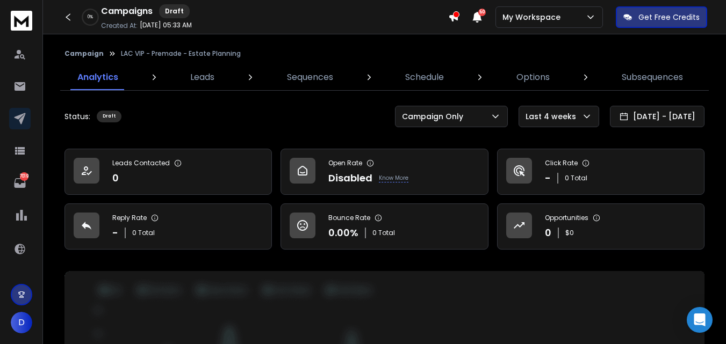
drag, startPoint x: 214, startPoint y: 225, endPoint x: 163, endPoint y: 129, distance: 109.1
drag, startPoint x: 184, startPoint y: 55, endPoint x: 236, endPoint y: 54, distance: 51.6
click at [236, 54] on div "Campaign LAC VIP - Premade - Estate Planning" at bounding box center [384, 53] width 649 height 17
copy p "Estate Planning"
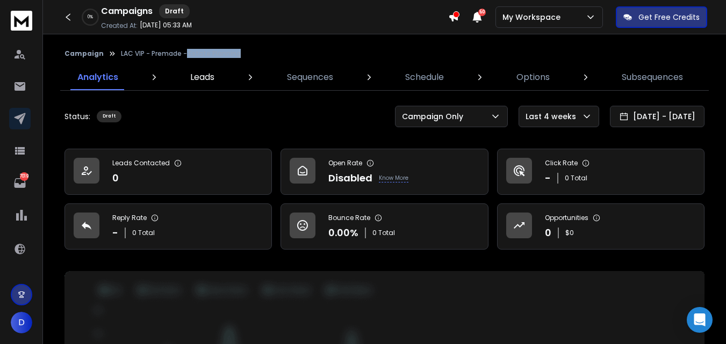
click at [197, 77] on p "Leads" at bounding box center [202, 77] width 24 height 13
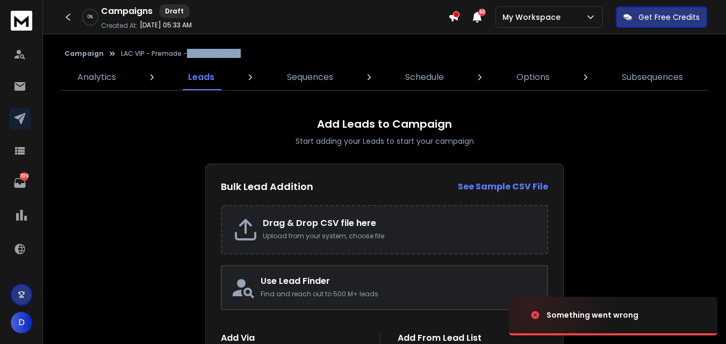
click at [95, 55] on button "Campaign" at bounding box center [83, 53] width 39 height 9
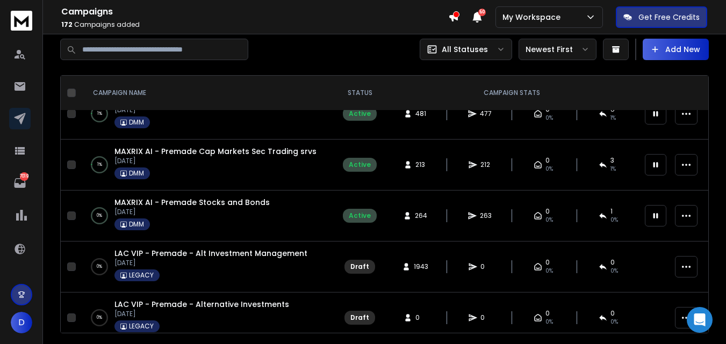
scroll to position [955, 0]
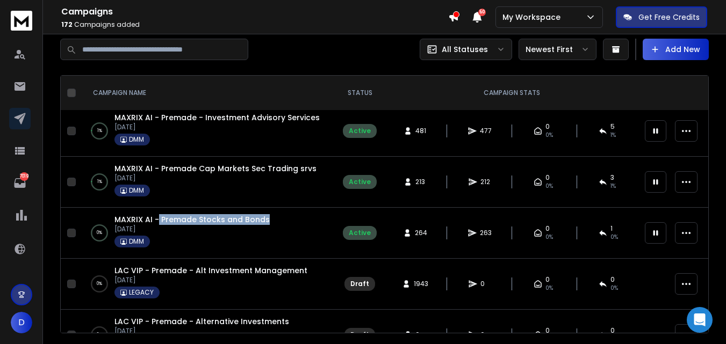
drag, startPoint x: 268, startPoint y: 218, endPoint x: 157, endPoint y: 217, distance: 111.2
click at [157, 217] on div "0 % MAXRIX AI - Premade Stocks and Bonds [DATE] DMM" at bounding box center [207, 233] width 233 height 38
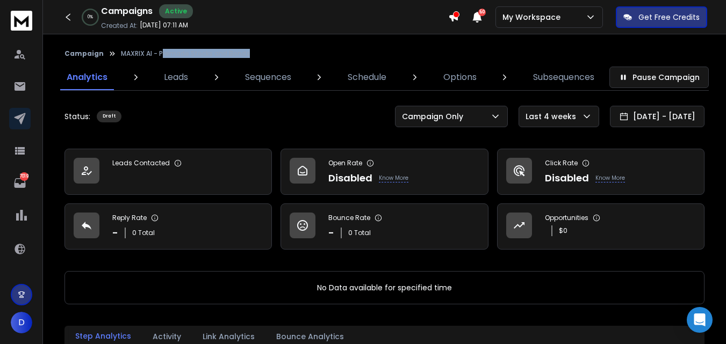
drag, startPoint x: 249, startPoint y: 55, endPoint x: 159, endPoint y: 55, distance: 89.7
click at [159, 55] on div "Campaign MAXRIX AI - Premade Stocks and Bonds" at bounding box center [384, 53] width 649 height 17
copy p "remade Stocks and Bonds"
click at [176, 68] on link "Leads" at bounding box center [175, 77] width 37 height 26
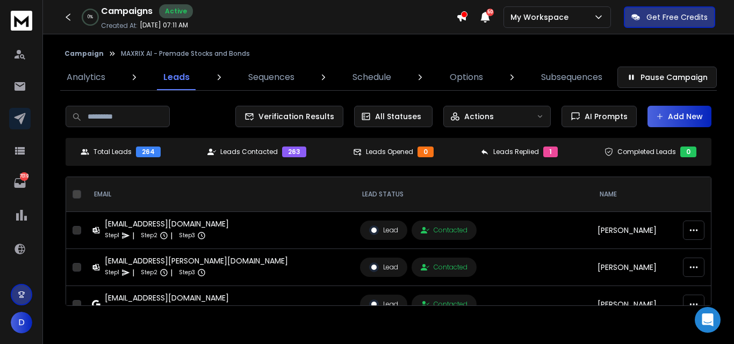
click at [173, 154] on div "Total Leads 264 Leads Contacted 263 Leads Opened 0 Leads Replied 1 Completed Le…" at bounding box center [389, 152] width 646 height 28
click at [675, 117] on button "Add New" at bounding box center [679, 116] width 64 height 21
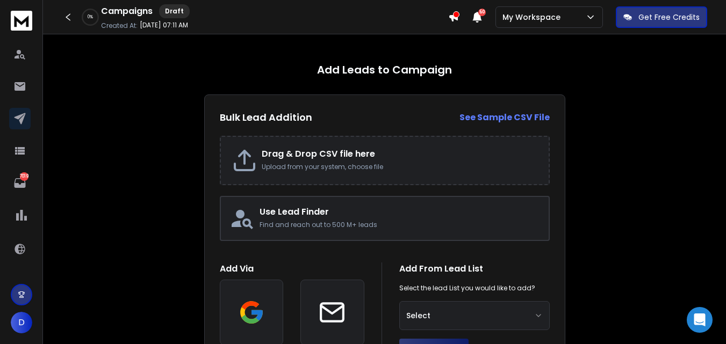
click at [345, 152] on h2 "Drag & Drop CSV file here" at bounding box center [400, 154] width 276 height 13
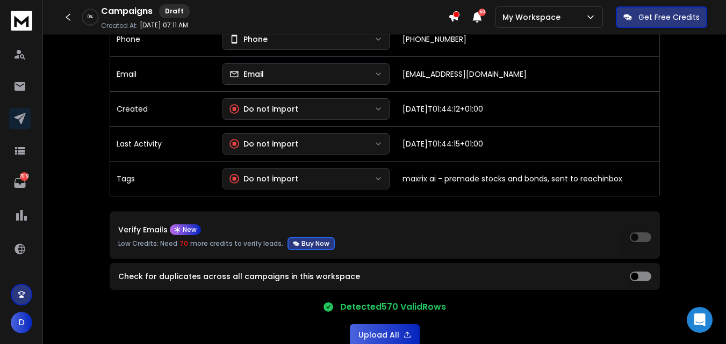
scroll to position [368, 0]
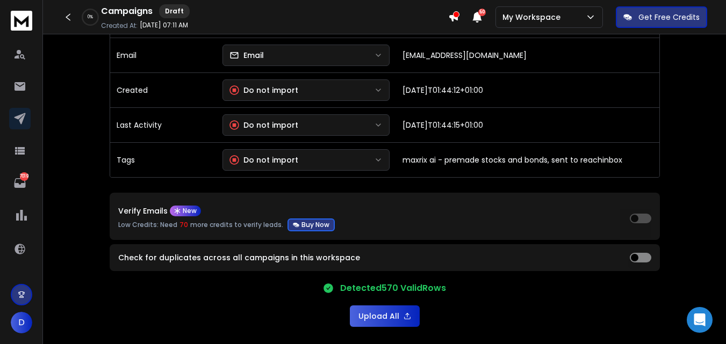
click at [400, 315] on button "Upload All" at bounding box center [385, 316] width 70 height 21
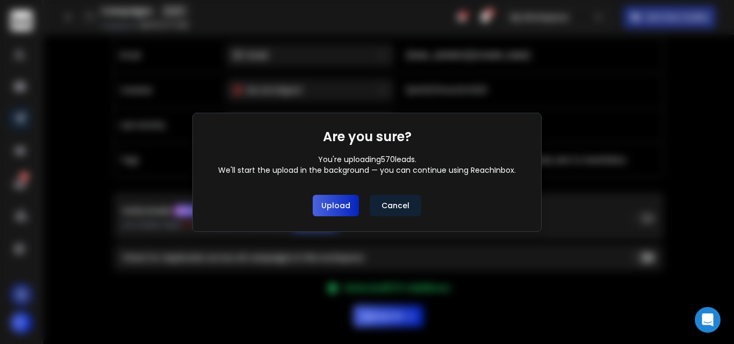
click at [329, 204] on button "Upload" at bounding box center [336, 205] width 46 height 21
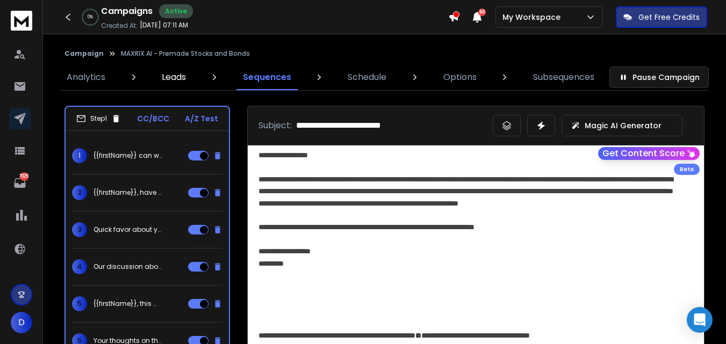
click at [163, 75] on p "Leads" at bounding box center [174, 77] width 24 height 13
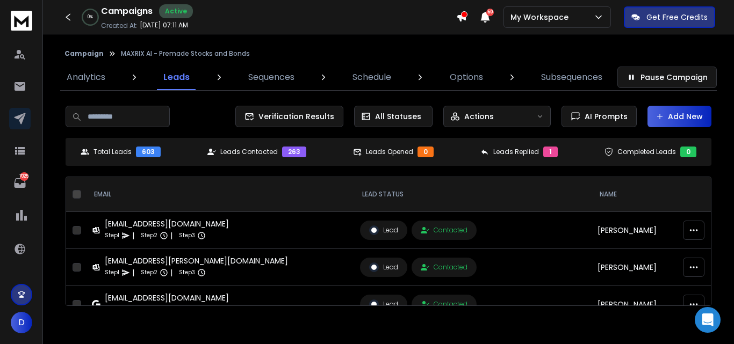
click at [174, 141] on div "Total Leads 603 Leads Contacted 263 Leads Opened 0 Leads Replied 1 Completed Le…" at bounding box center [389, 152] width 646 height 28
click at [89, 75] on p "Analytics" at bounding box center [86, 77] width 39 height 13
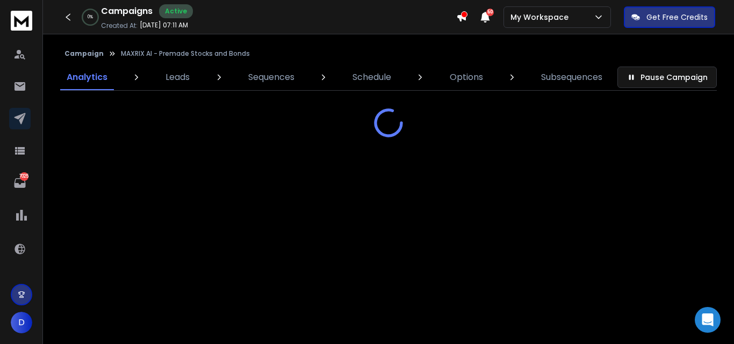
click at [85, 54] on button "Campaign" at bounding box center [83, 53] width 39 height 9
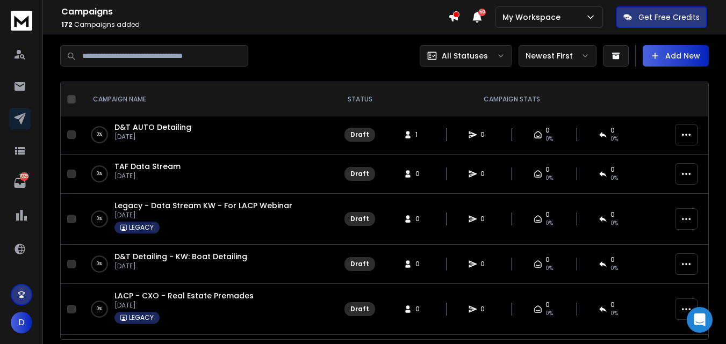
scroll to position [161, 0]
